Goal: Information Seeking & Learning: Check status

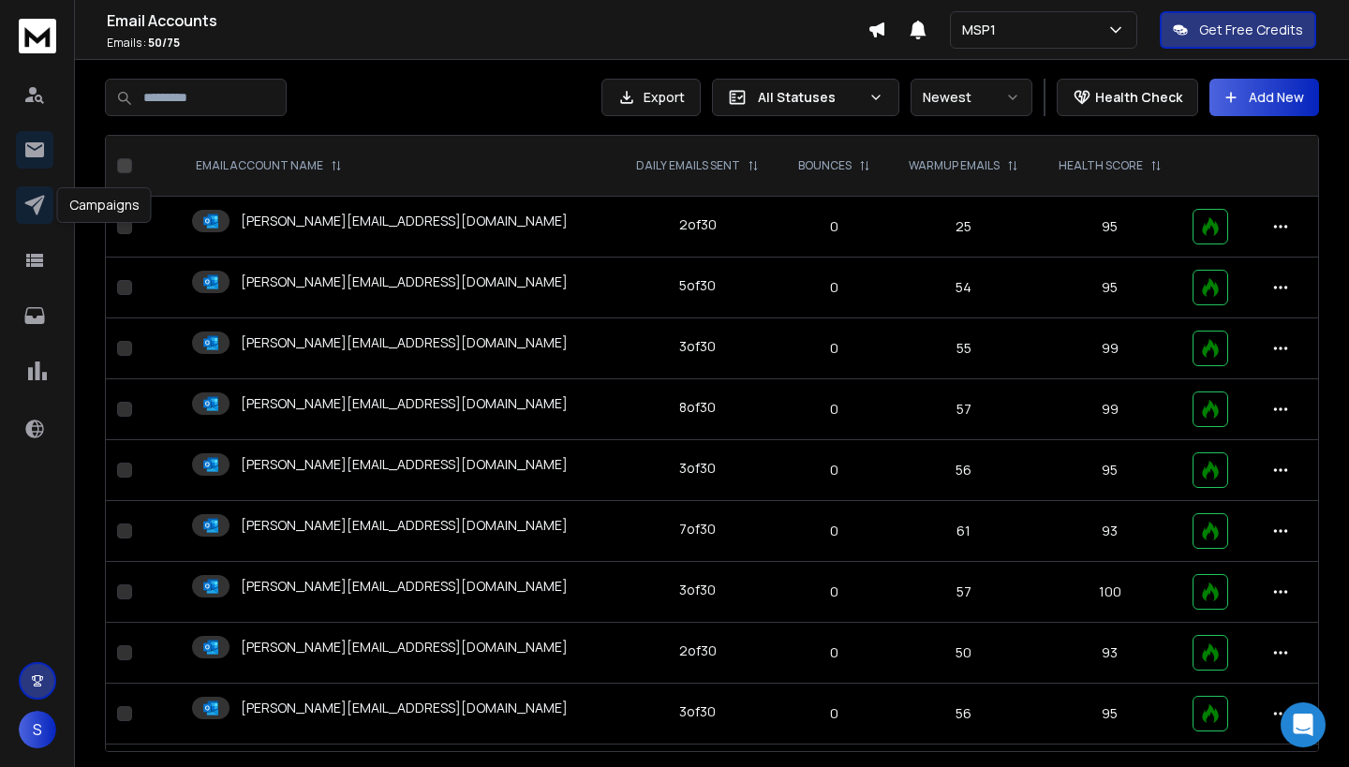
click at [27, 190] on link at bounding box center [34, 204] width 37 height 37
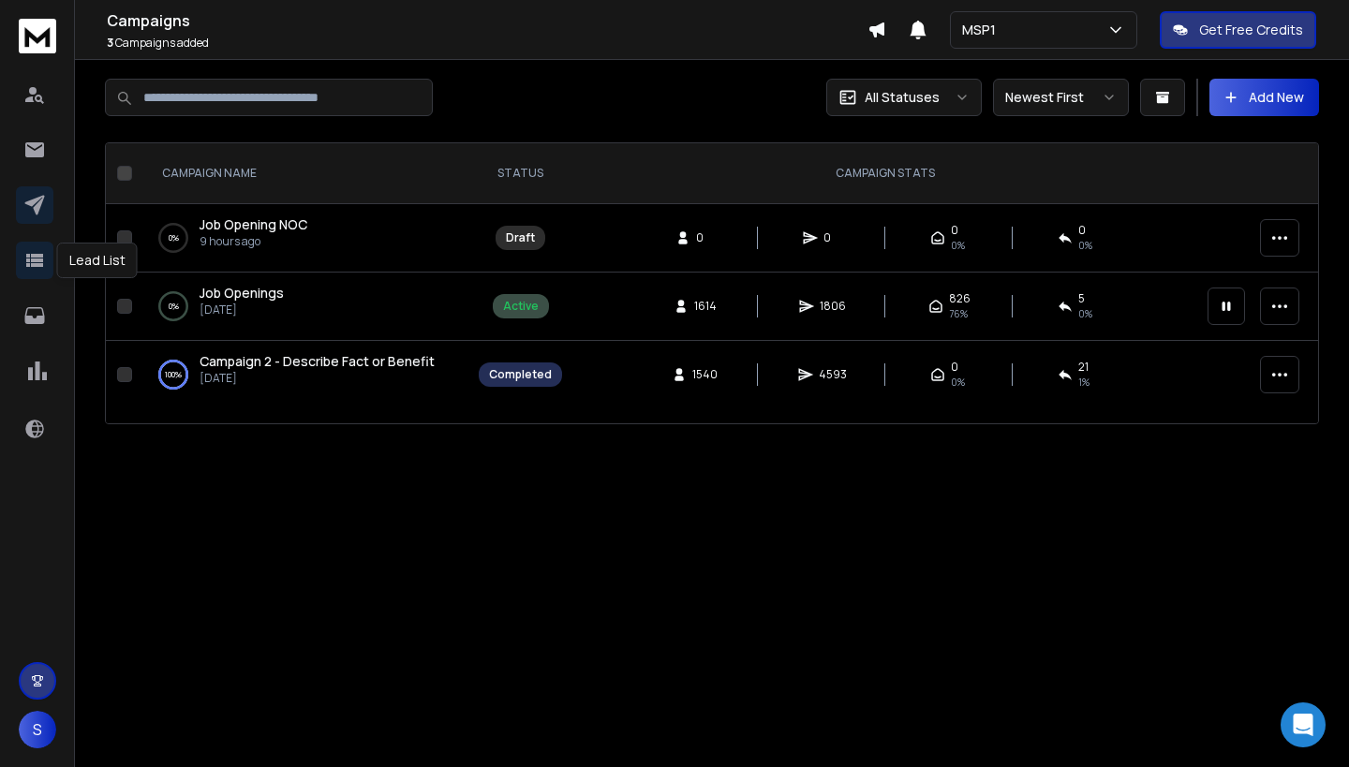
click at [31, 258] on icon at bounding box center [34, 260] width 22 height 22
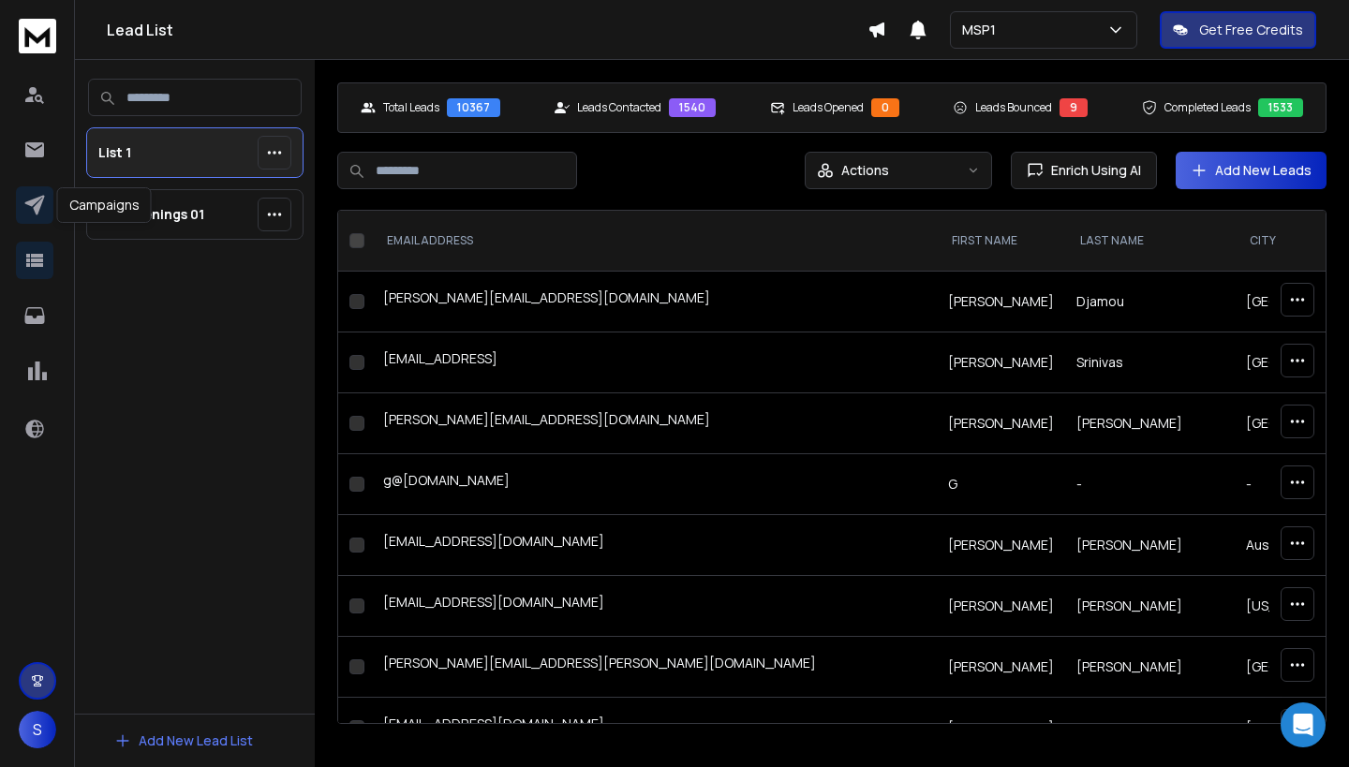
click at [37, 201] on icon at bounding box center [34, 205] width 22 height 22
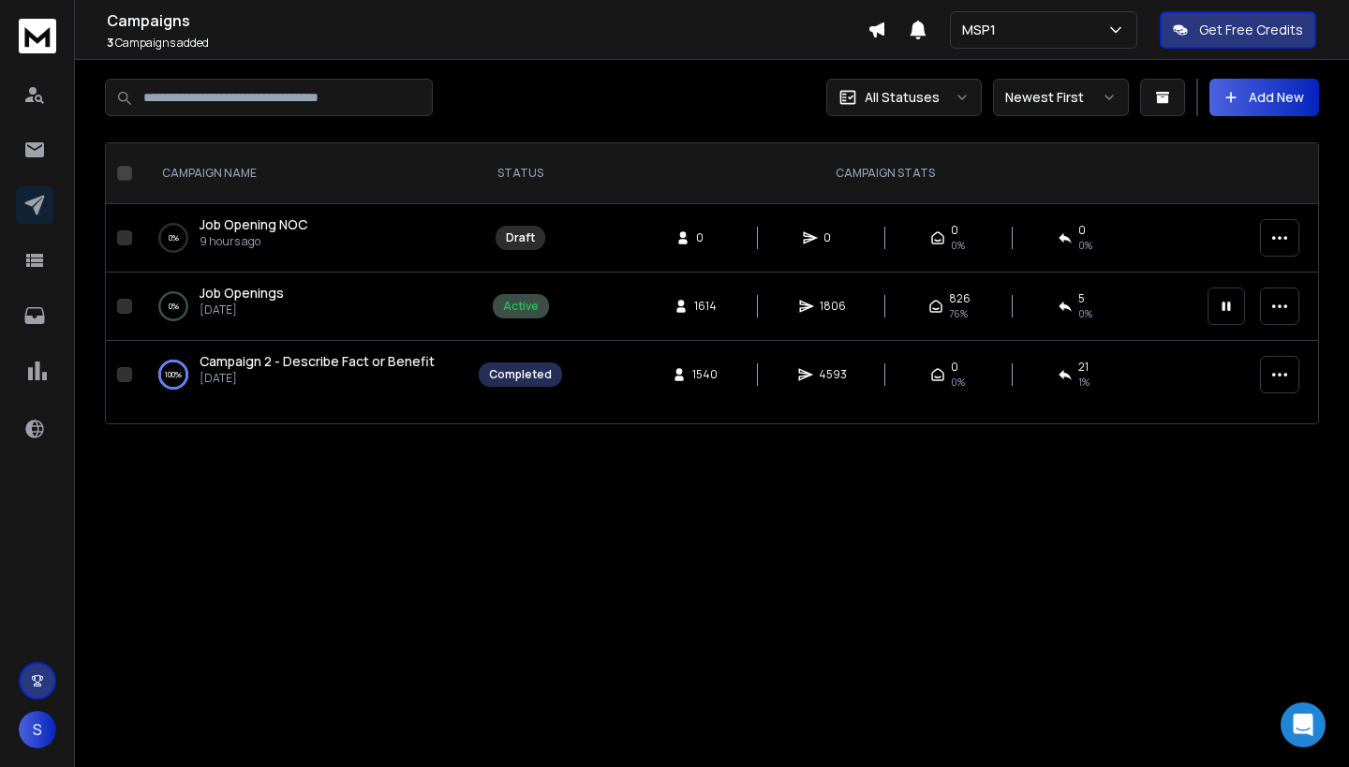
click at [396, 319] on div "0 % Job Openings [DATE]" at bounding box center [303, 306] width 290 height 45
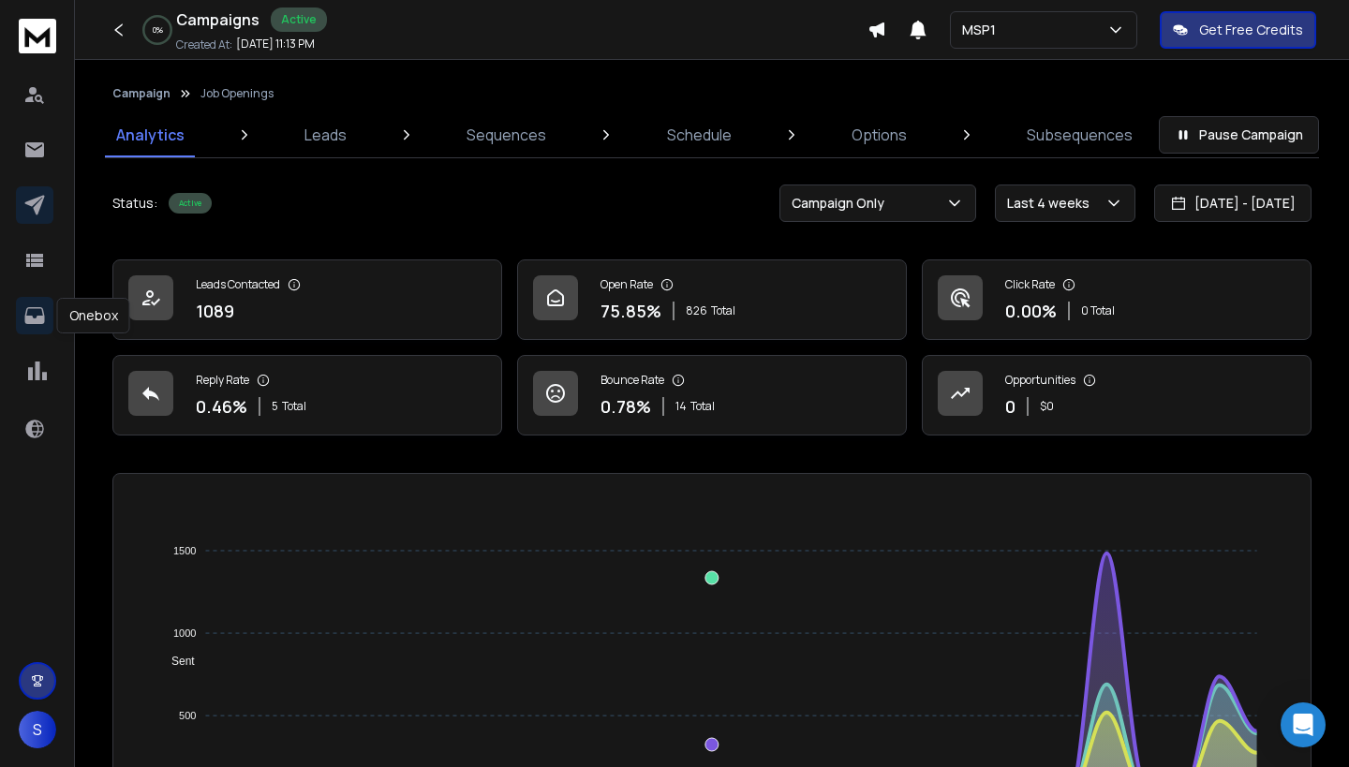
click at [47, 317] on link at bounding box center [34, 315] width 37 height 37
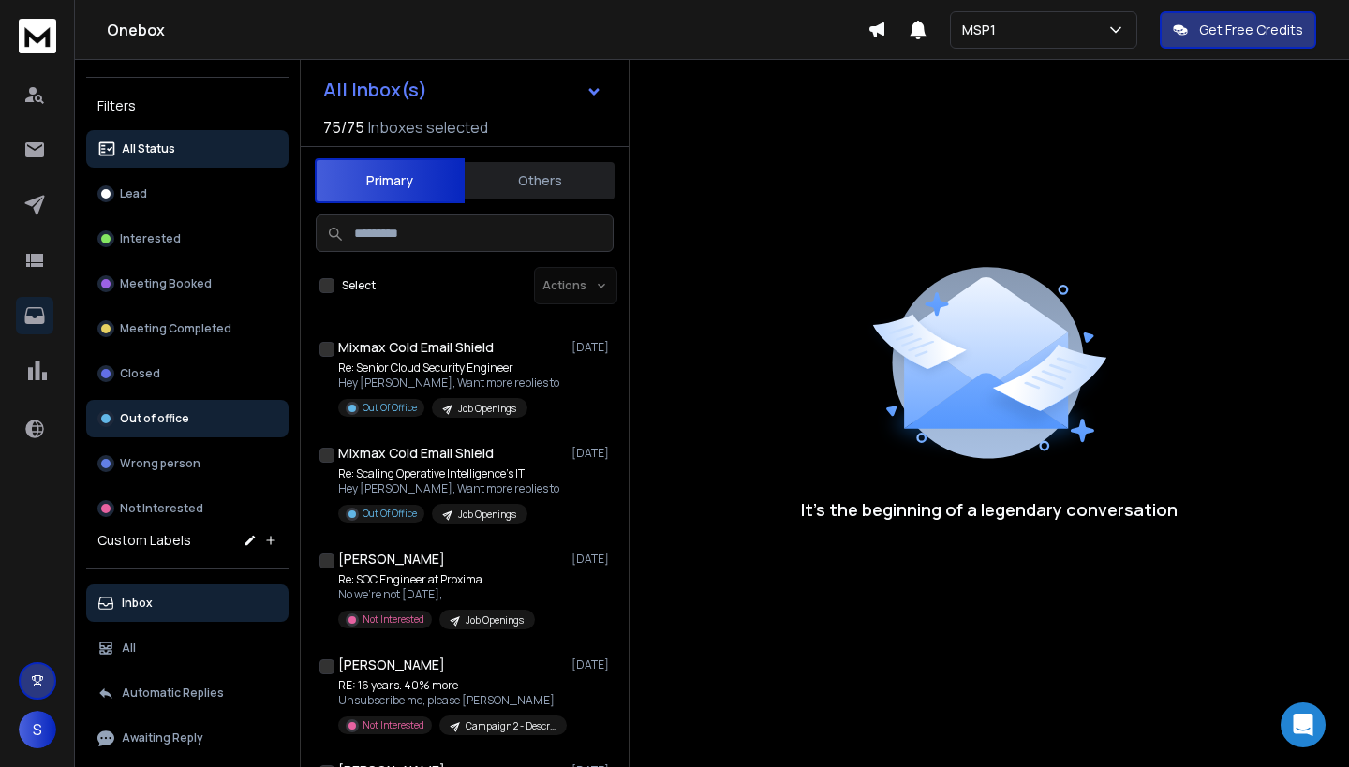
scroll to position [265, 0]
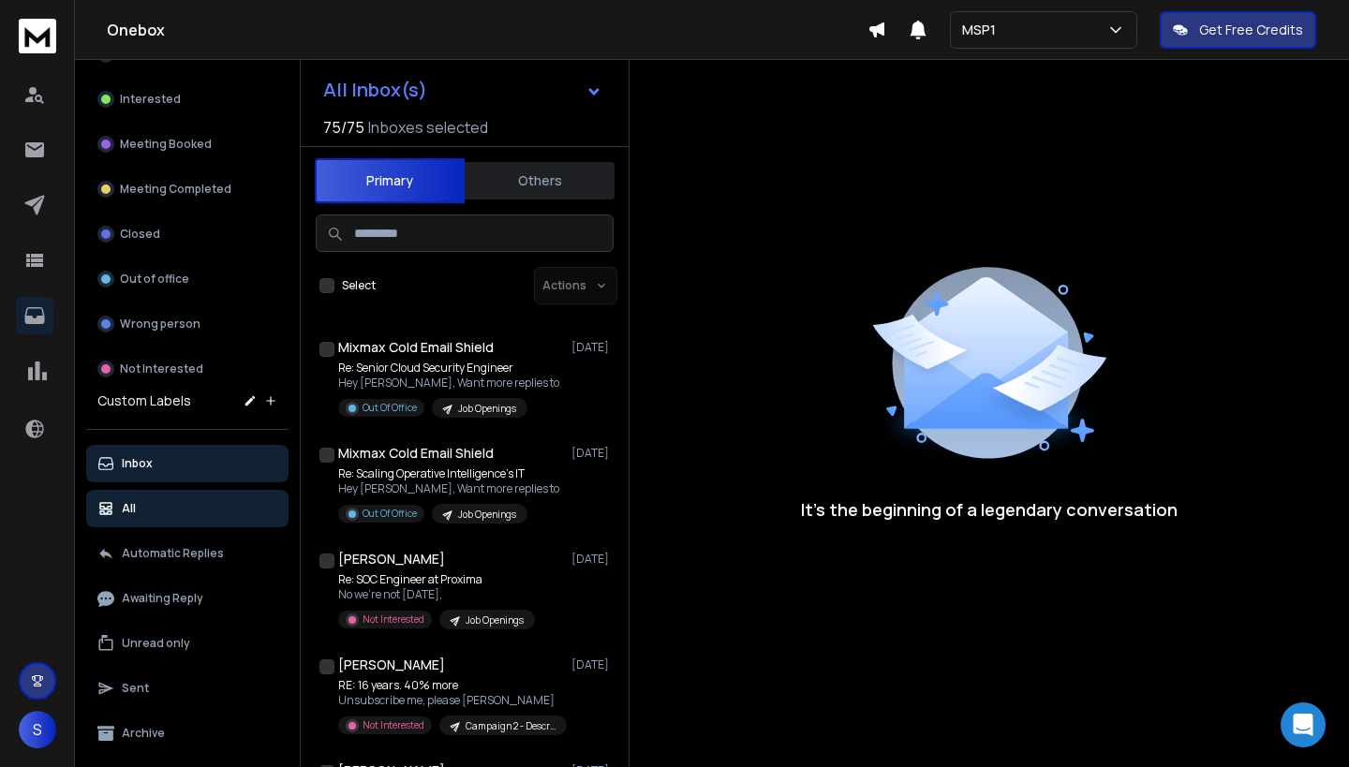
click at [166, 495] on button "All" at bounding box center [187, 508] width 202 height 37
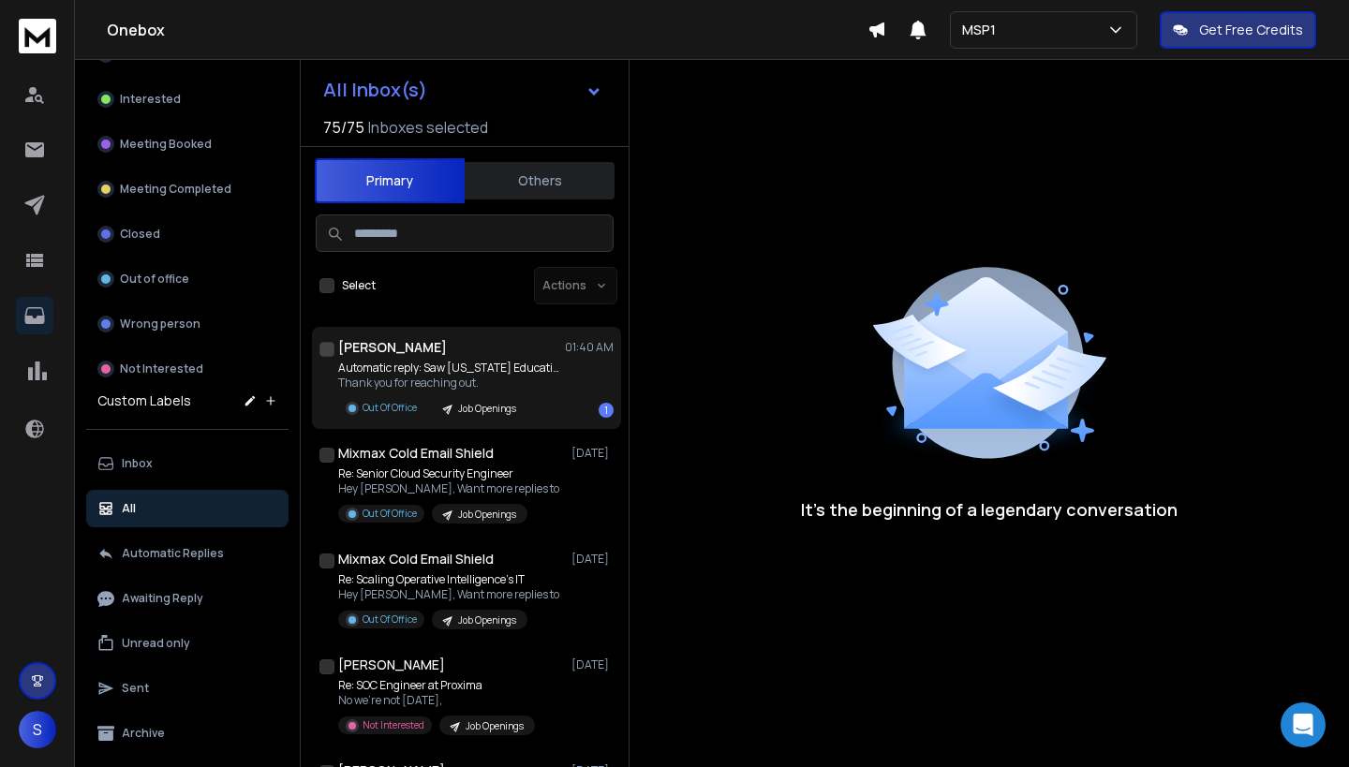
click at [497, 361] on p "Automatic reply: Saw [US_STATE] Education" at bounding box center [450, 368] width 225 height 15
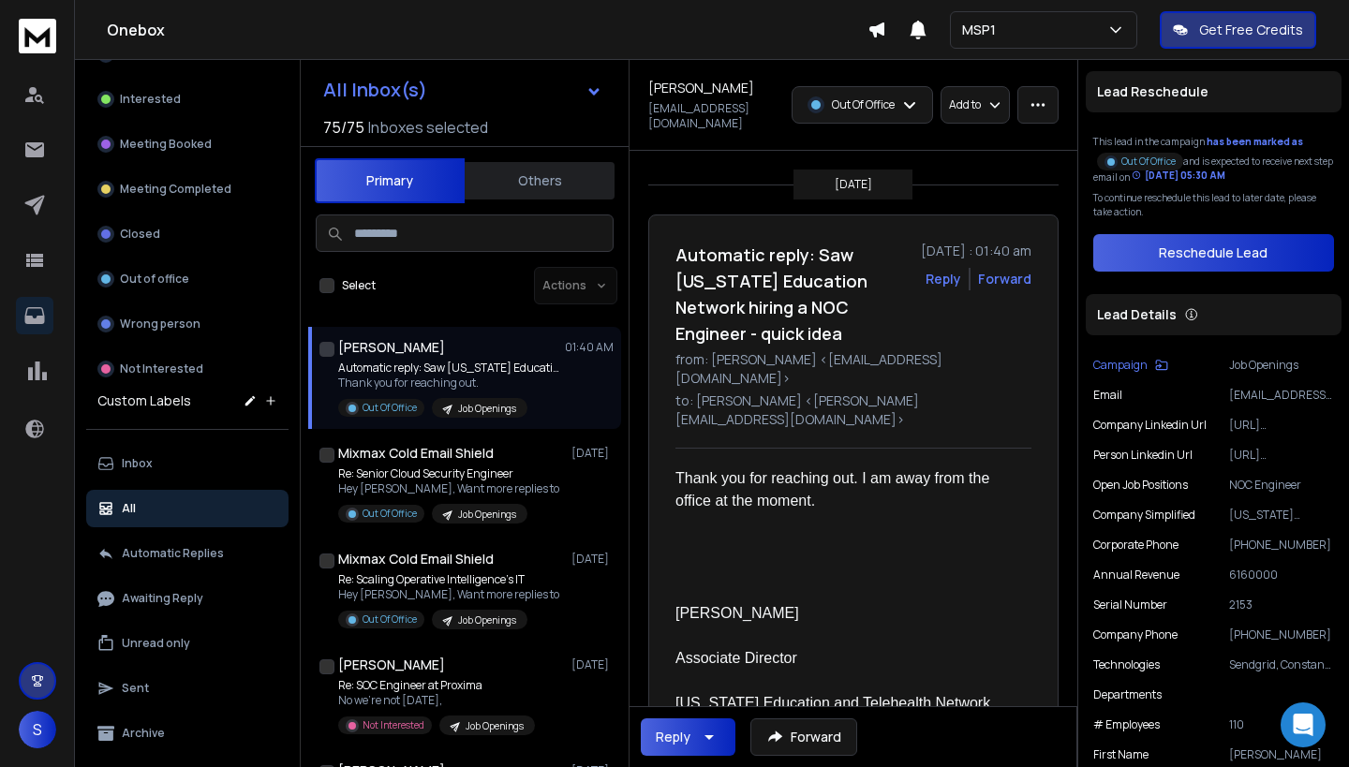
scroll to position [0, 0]
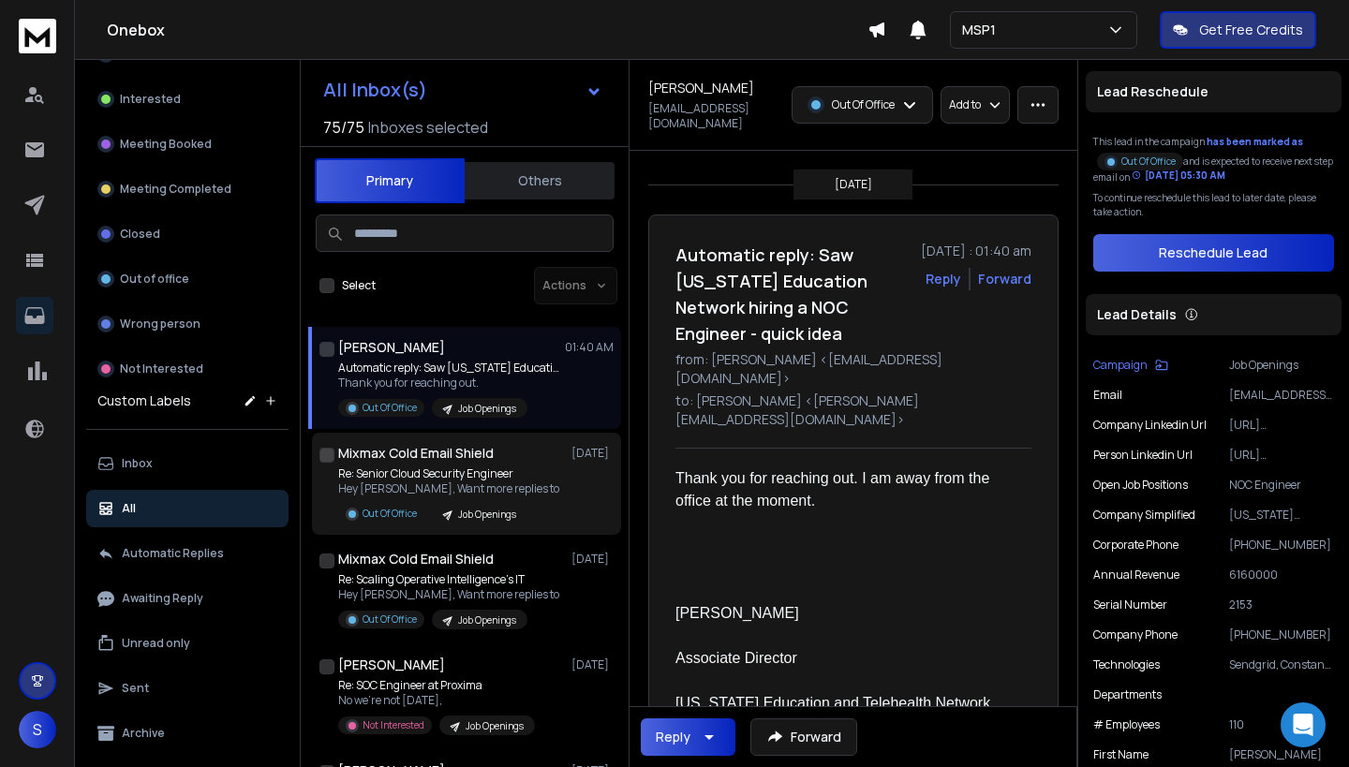
click at [457, 486] on p "Hey [PERSON_NAME], Want more replies to" at bounding box center [448, 488] width 221 height 15
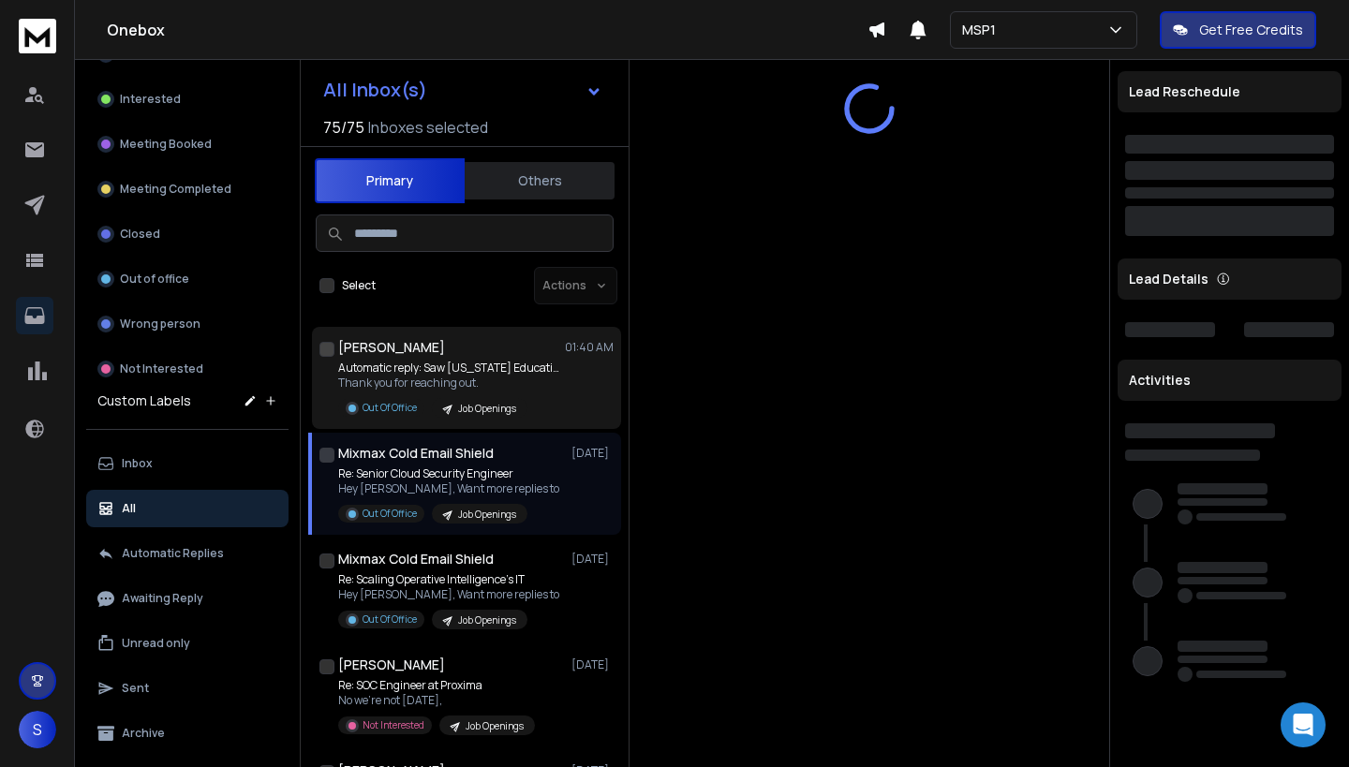
click at [463, 373] on p "Automatic reply: Saw [US_STATE] Education" at bounding box center [450, 368] width 225 height 15
